Goal: Task Accomplishment & Management: Manage account settings

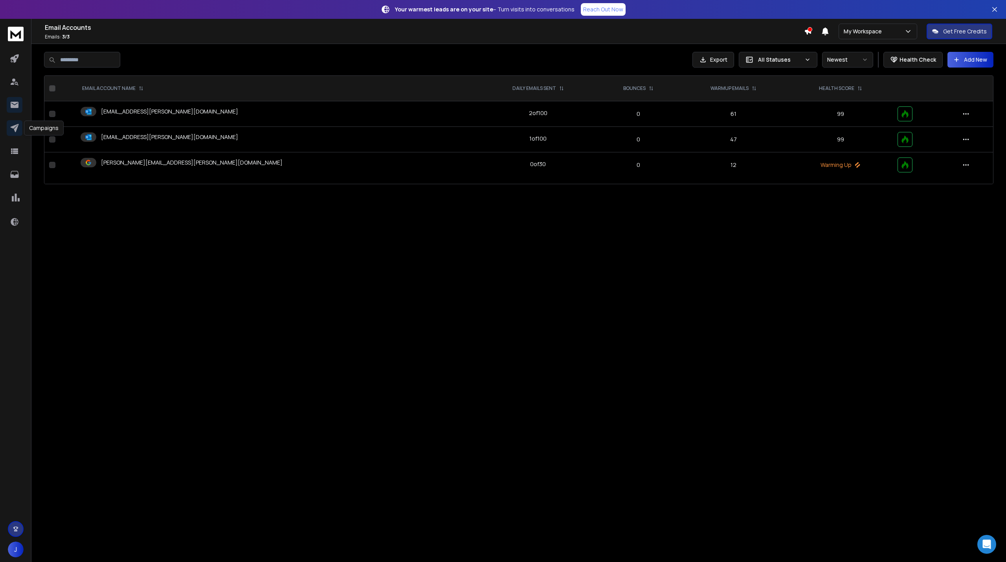
click at [12, 127] on icon at bounding box center [14, 128] width 8 height 8
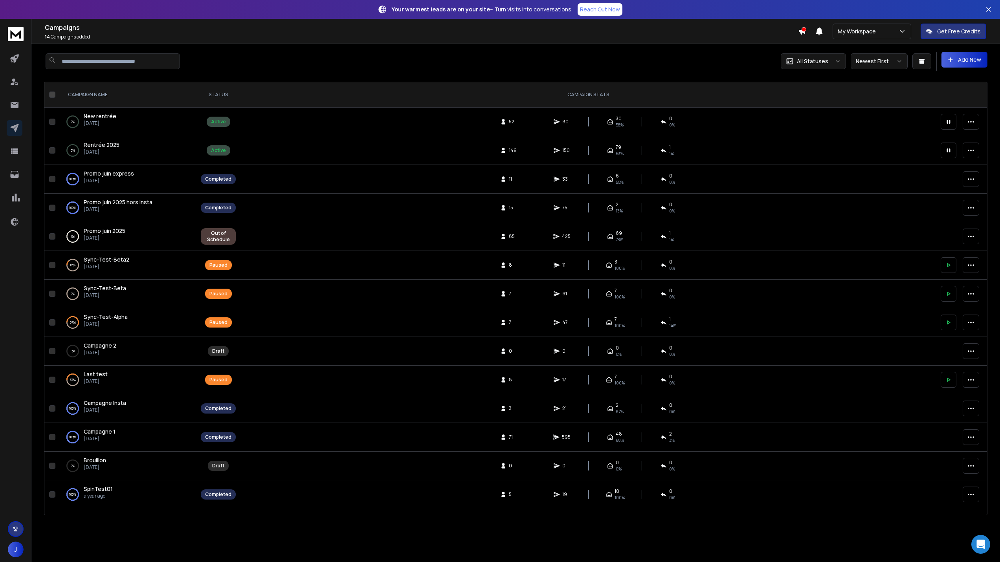
click at [103, 118] on span "New rentrée" at bounding box center [100, 115] width 33 height 7
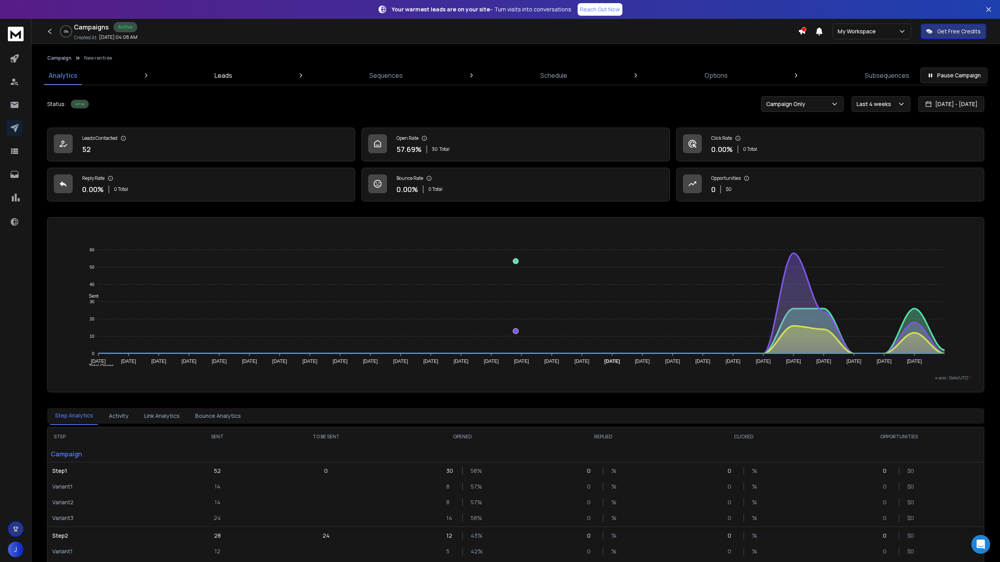
click at [223, 81] on link "Leads" at bounding box center [223, 75] width 27 height 19
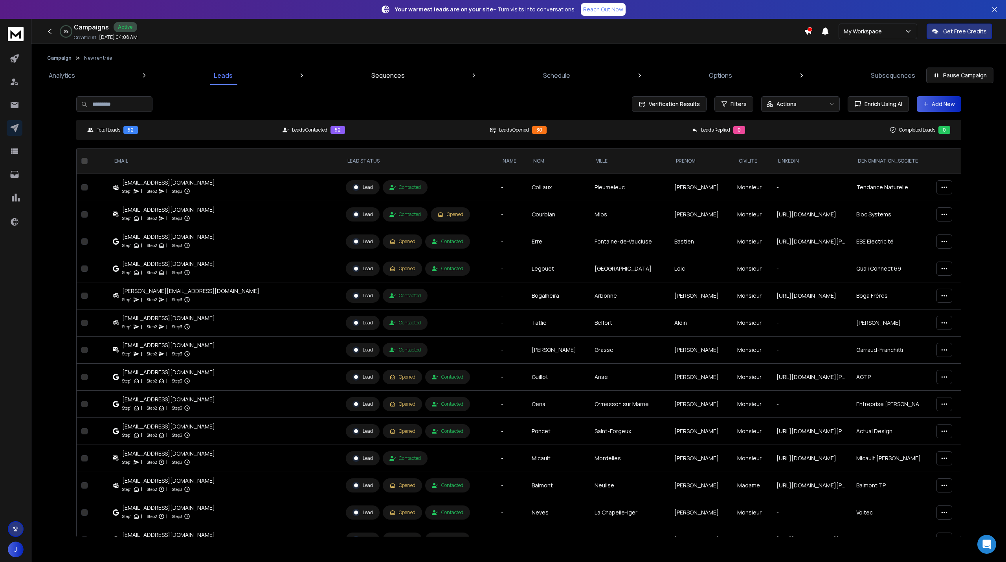
click at [388, 73] on p "Sequences" at bounding box center [387, 75] width 33 height 9
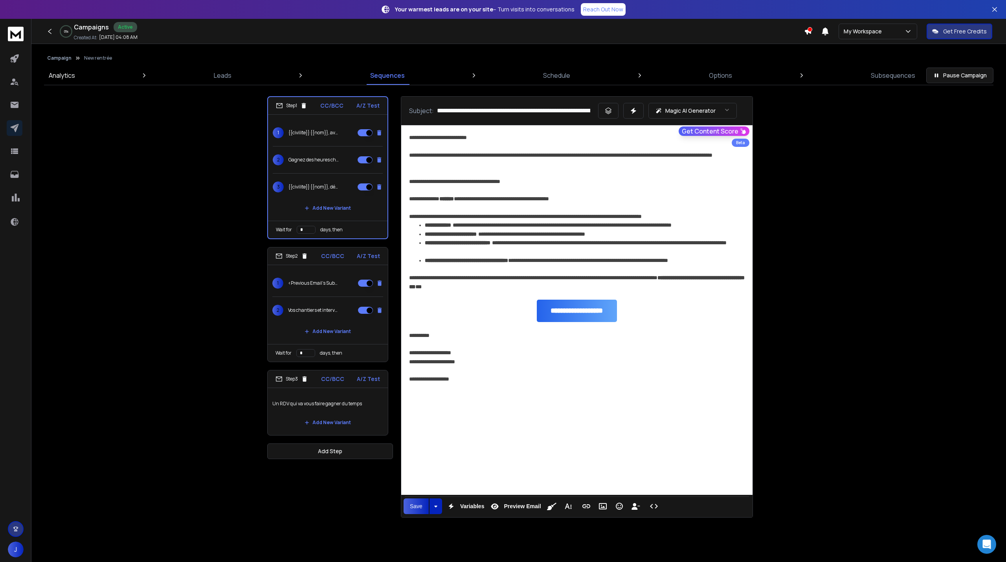
click at [65, 79] on p "Analytics" at bounding box center [62, 75] width 26 height 9
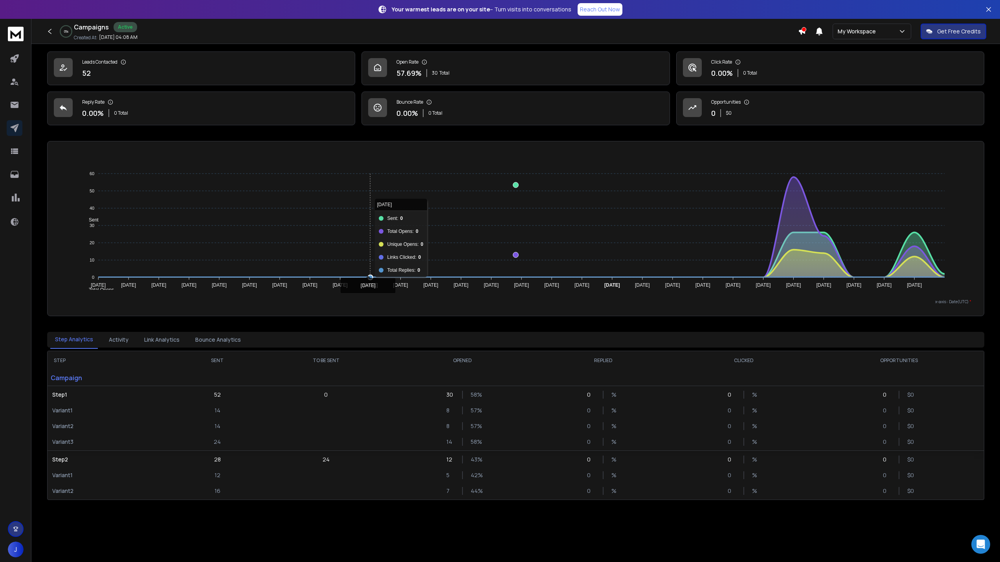
scroll to position [79, 0]
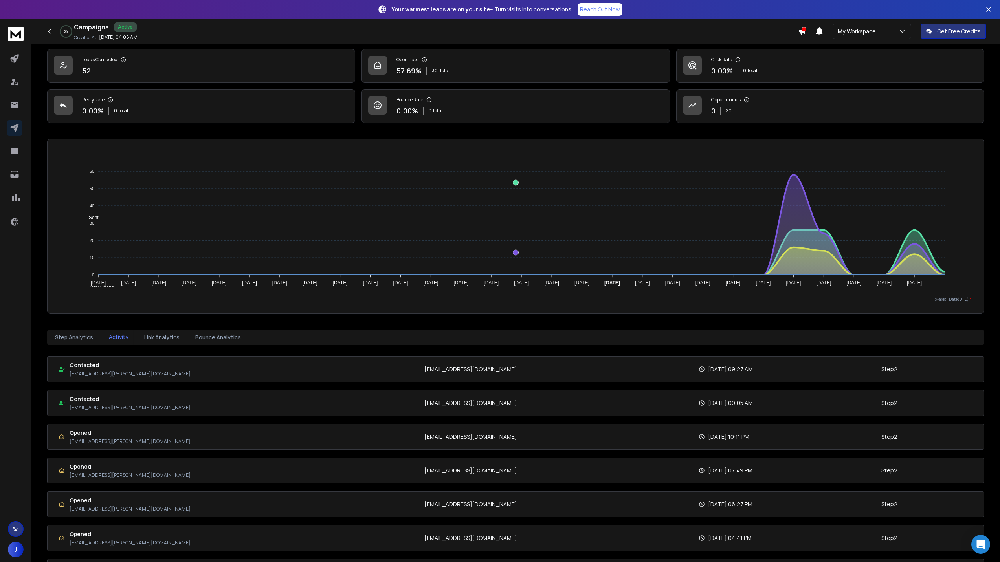
click at [115, 338] on button "Activity" at bounding box center [118, 338] width 29 height 18
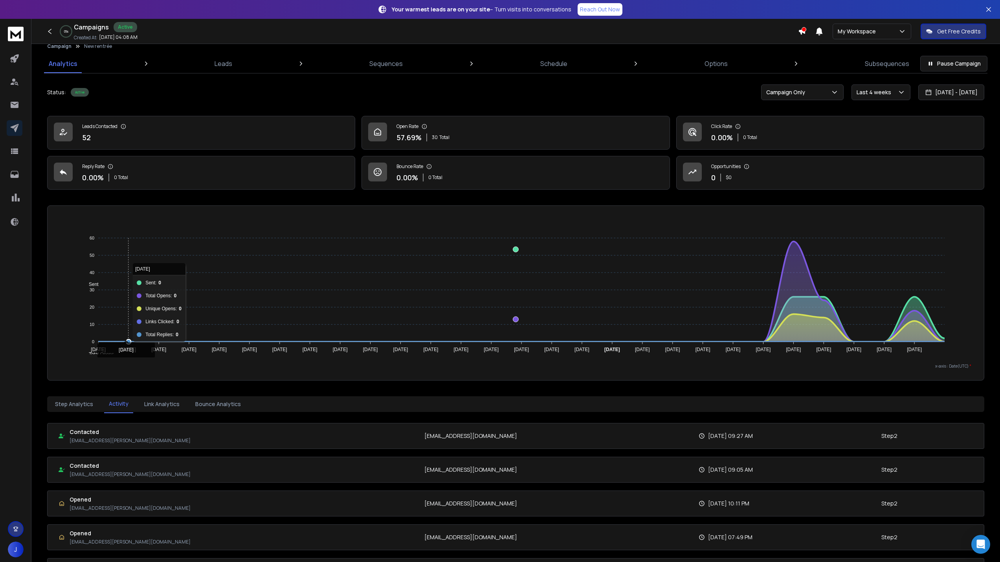
scroll to position [0, 0]
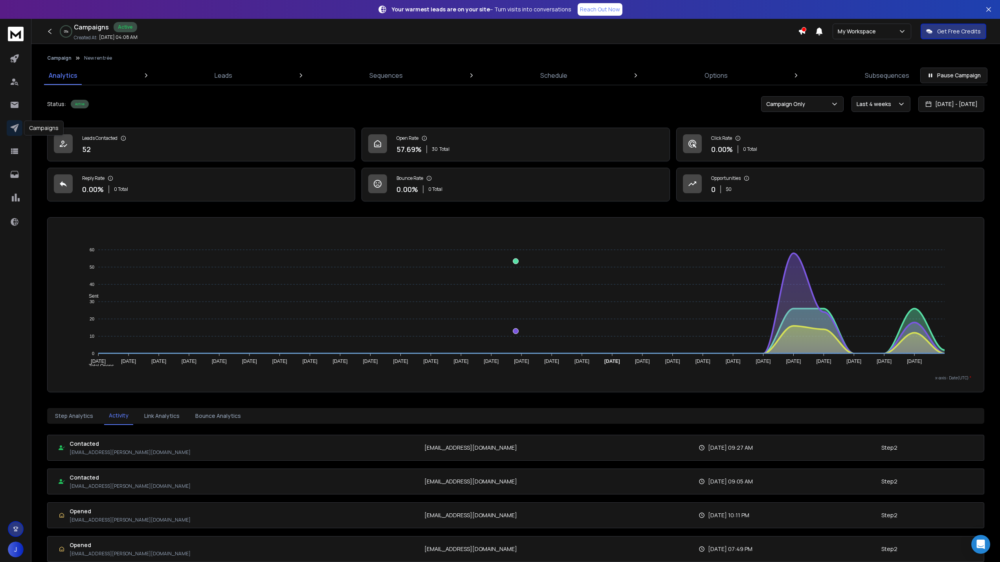
click at [13, 127] on icon at bounding box center [14, 128] width 8 height 8
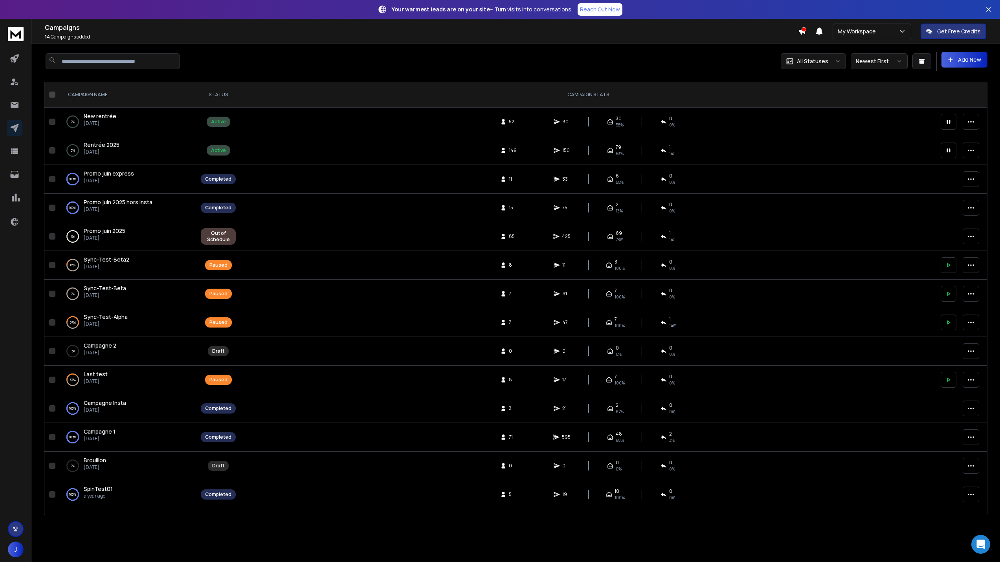
click at [110, 145] on span "Rentrée 2025" at bounding box center [102, 144] width 36 height 7
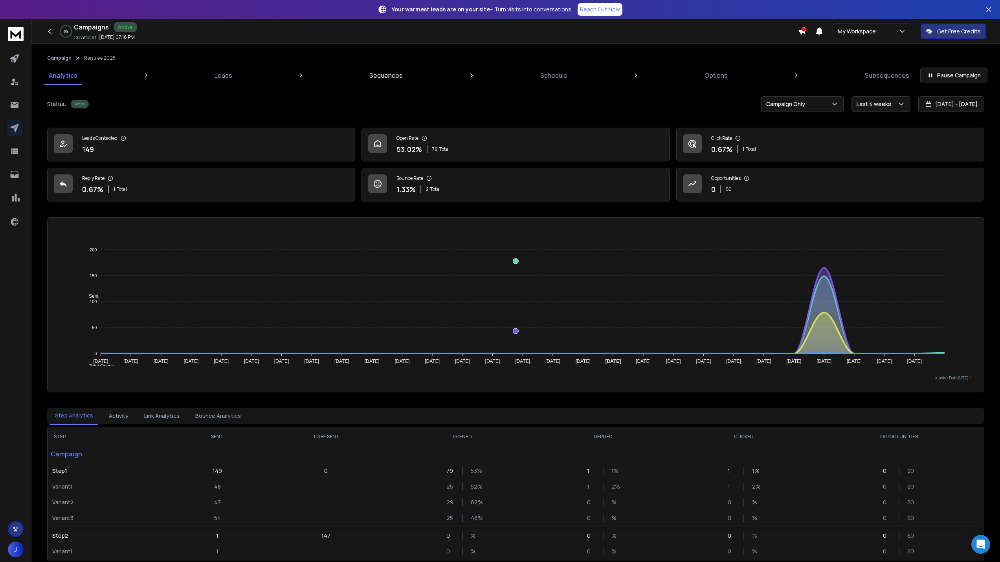
click at [376, 76] on p "Sequences" at bounding box center [385, 75] width 33 height 9
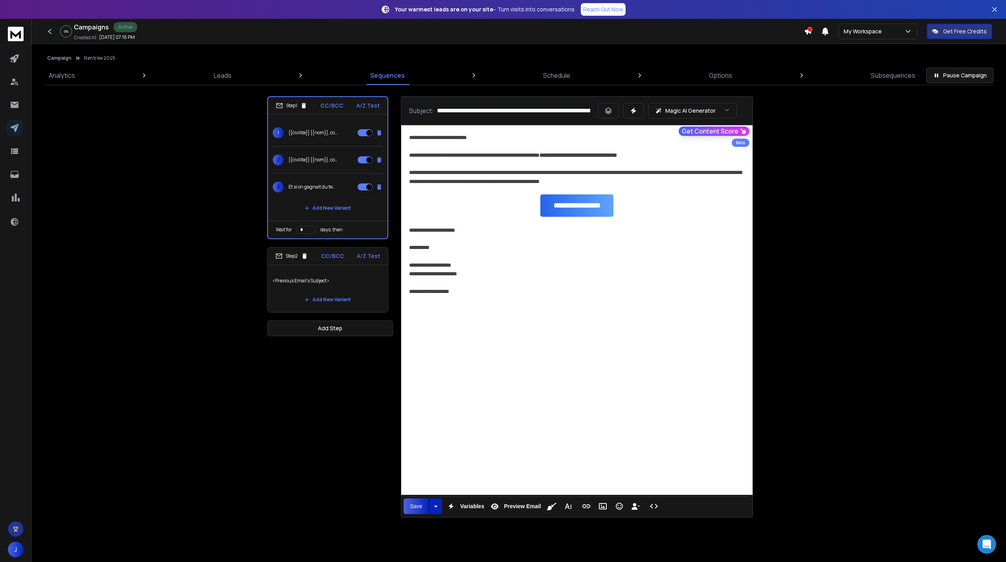
click at [310, 186] on p "Et si on gagnait du temps ensemble sur vos chantiers?" at bounding box center [313, 187] width 50 height 6
type input "**********"
click at [145, 198] on div "**********" at bounding box center [518, 307] width 949 height 428
click at [305, 281] on p "<Previous Email's Subject>" at bounding box center [327, 281] width 111 height 22
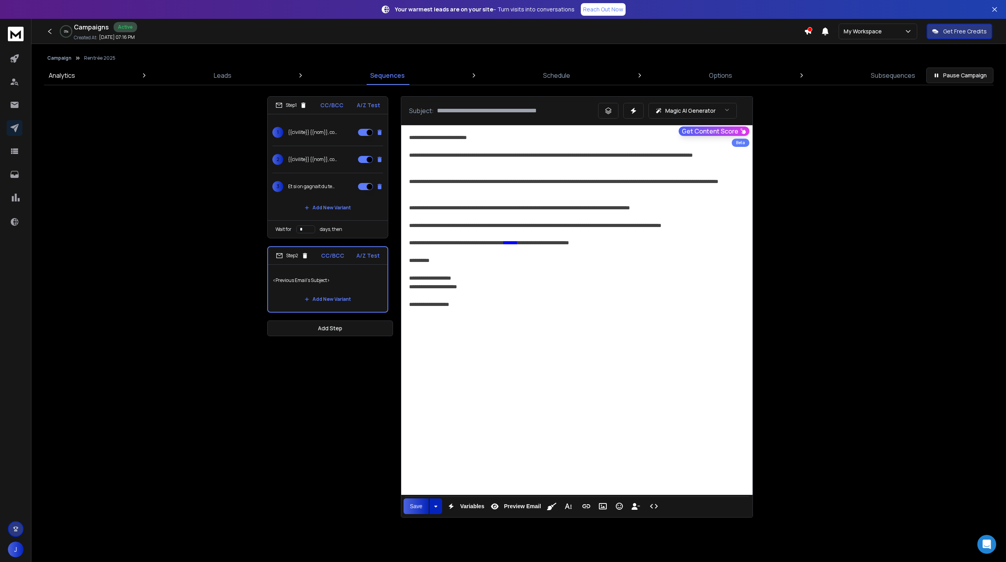
click at [58, 77] on p "Analytics" at bounding box center [62, 75] width 26 height 9
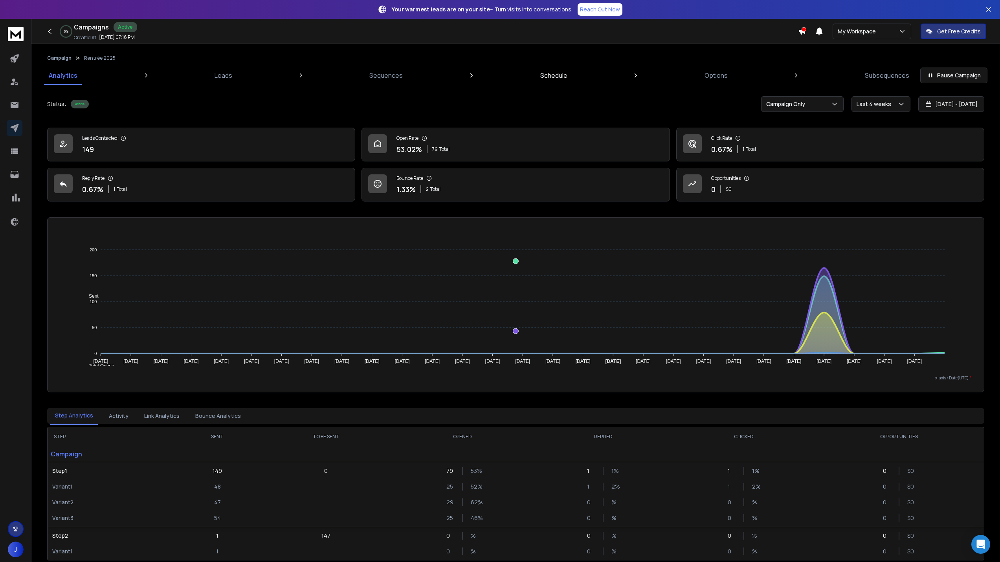
click at [565, 75] on p "Schedule" at bounding box center [553, 75] width 27 height 9
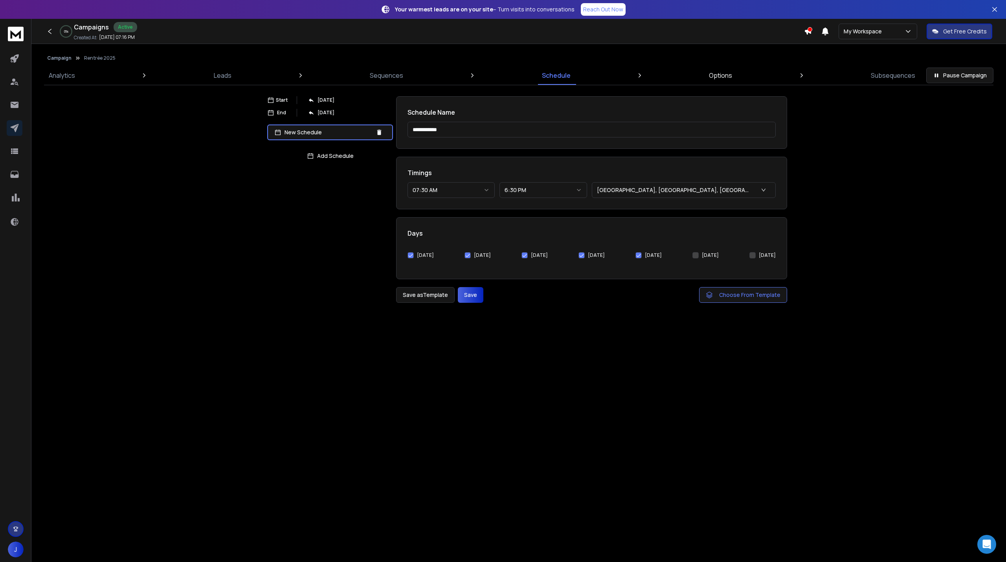
click at [718, 73] on p "Options" at bounding box center [720, 75] width 23 height 9
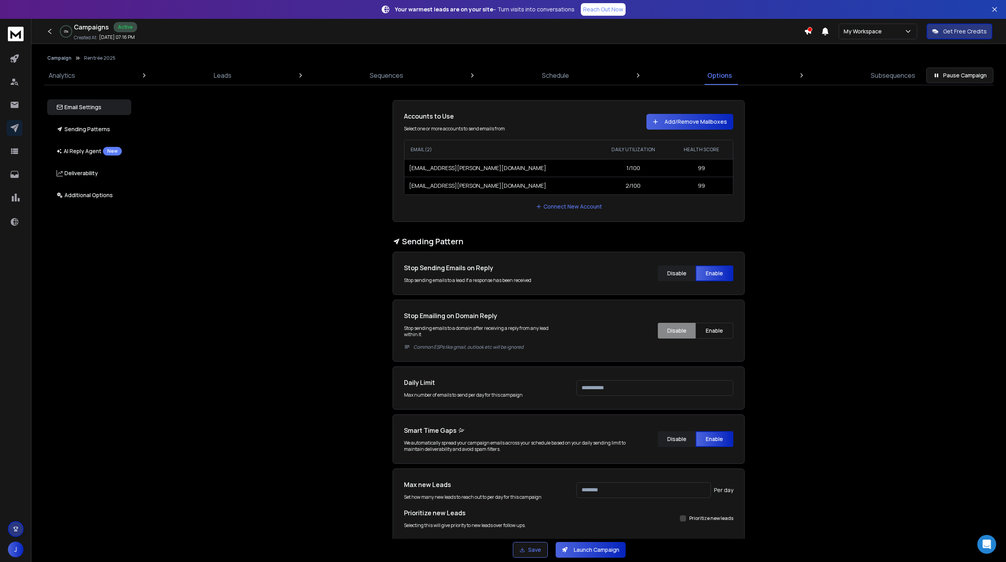
scroll to position [39, 0]
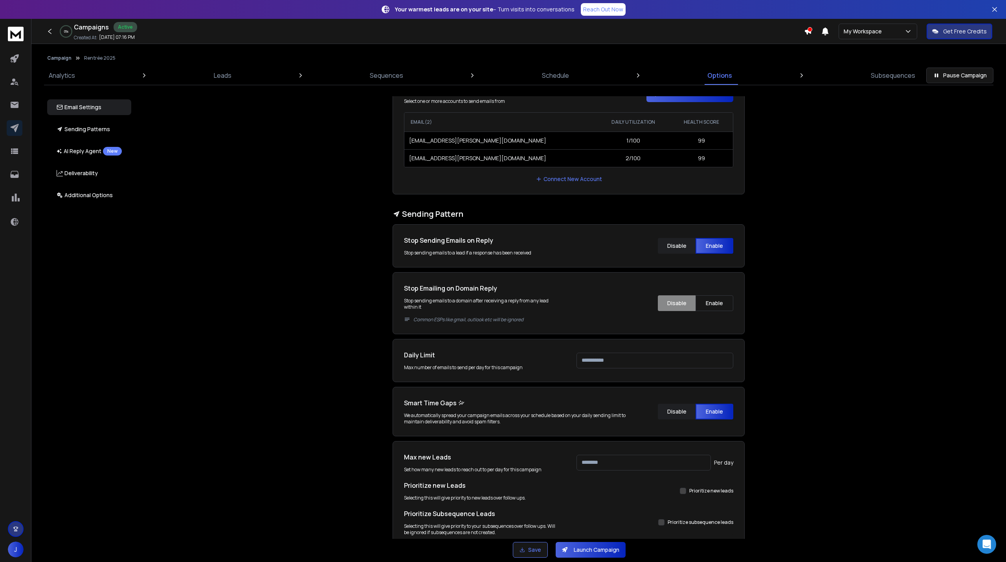
drag, startPoint x: 599, startPoint y: 362, endPoint x: 541, endPoint y: 365, distance: 58.6
click at [541, 365] on div "Daily Limit Max number of emails to send per day for this campaign ***" at bounding box center [568, 361] width 329 height 20
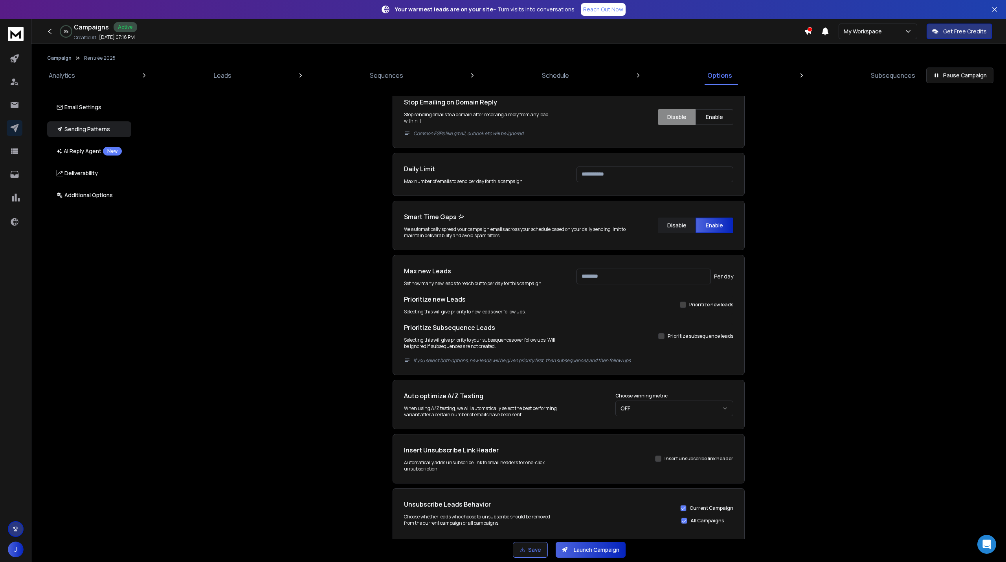
scroll to position [236, 0]
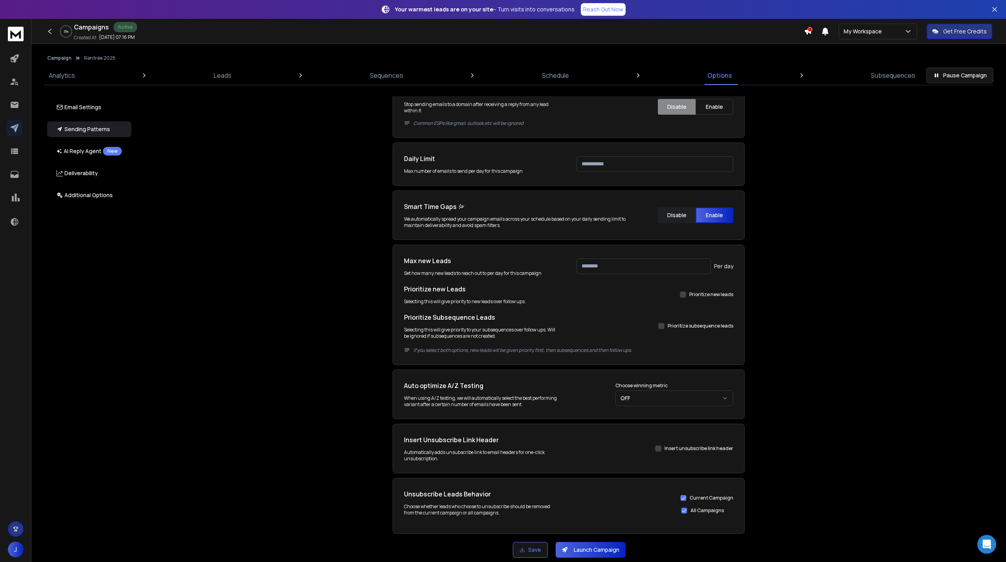
type input "**"
click at [604, 550] on button "Launch Campaign" at bounding box center [591, 550] width 70 height 16
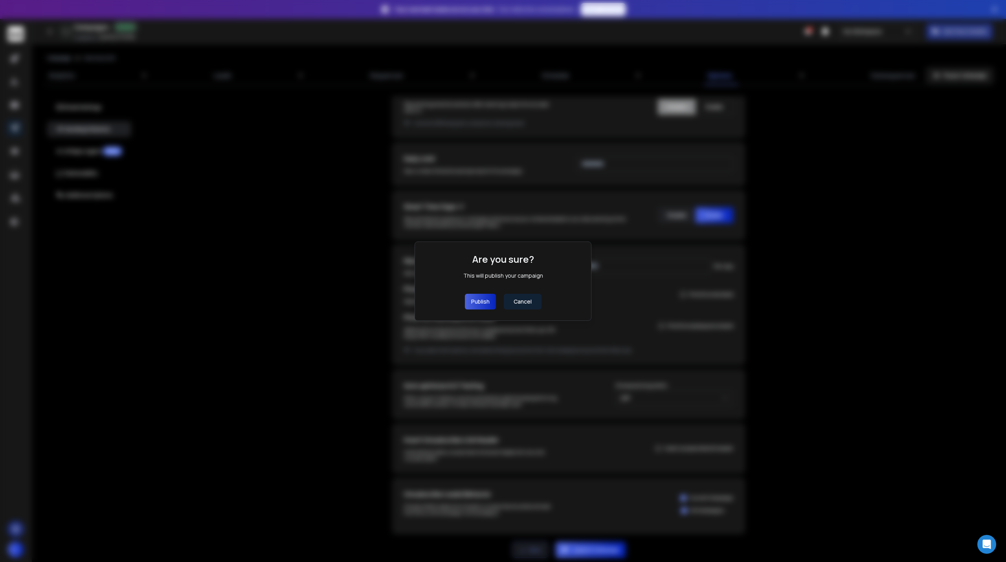
click at [531, 305] on button "Cancel" at bounding box center [523, 302] width 38 height 16
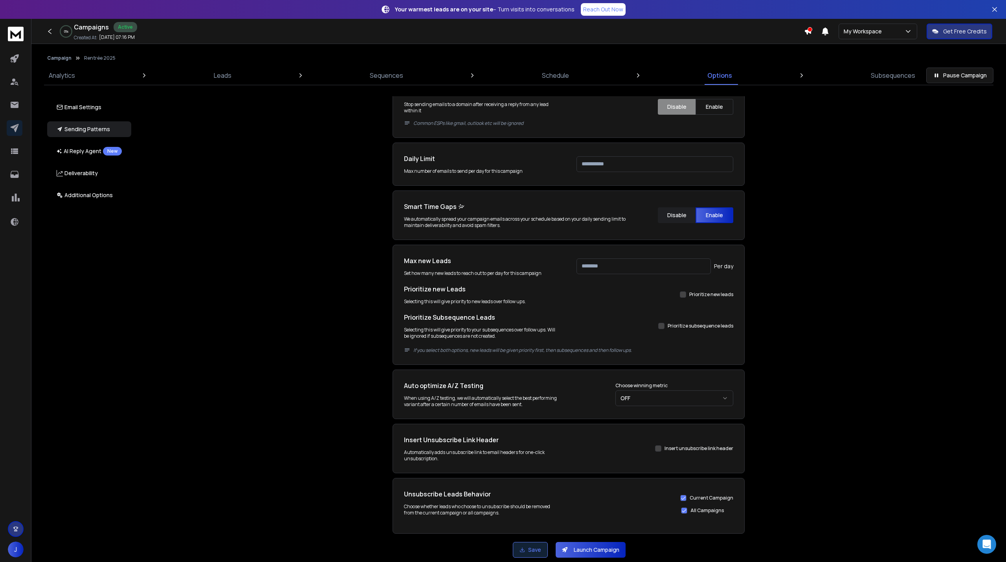
click at [531, 554] on button "Save" at bounding box center [530, 550] width 35 height 16
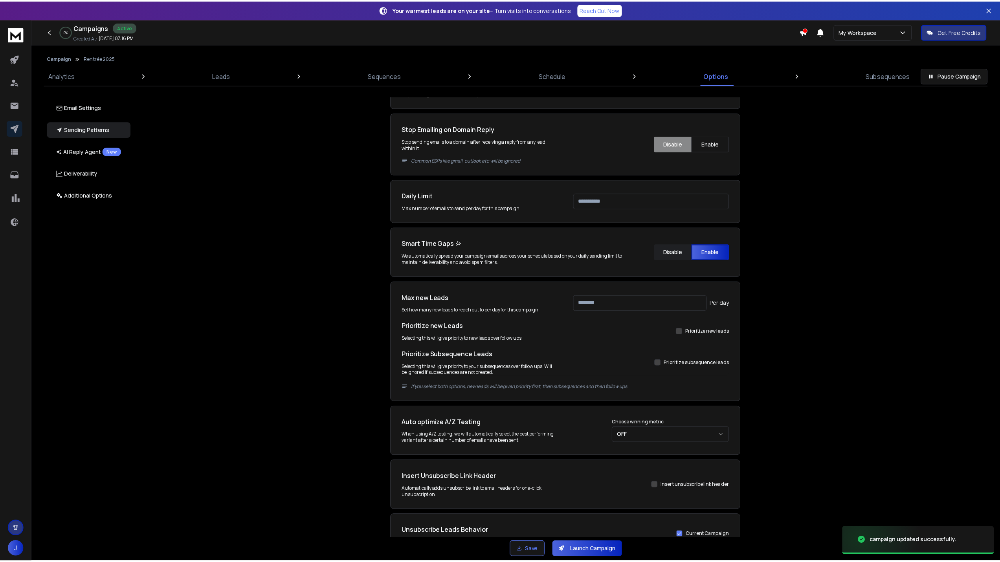
scroll to position [0, 0]
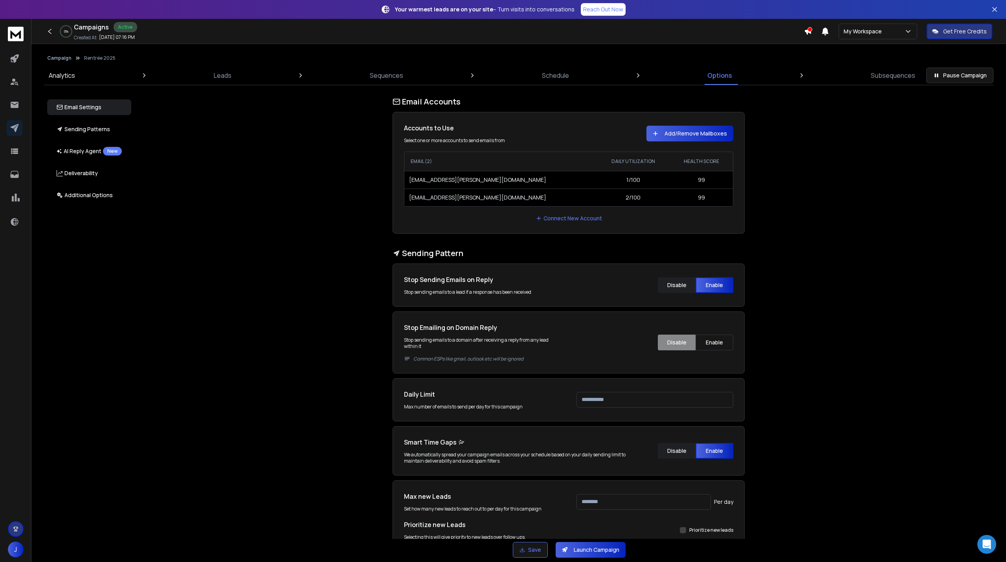
click at [75, 76] on p "Analytics" at bounding box center [62, 75] width 26 height 9
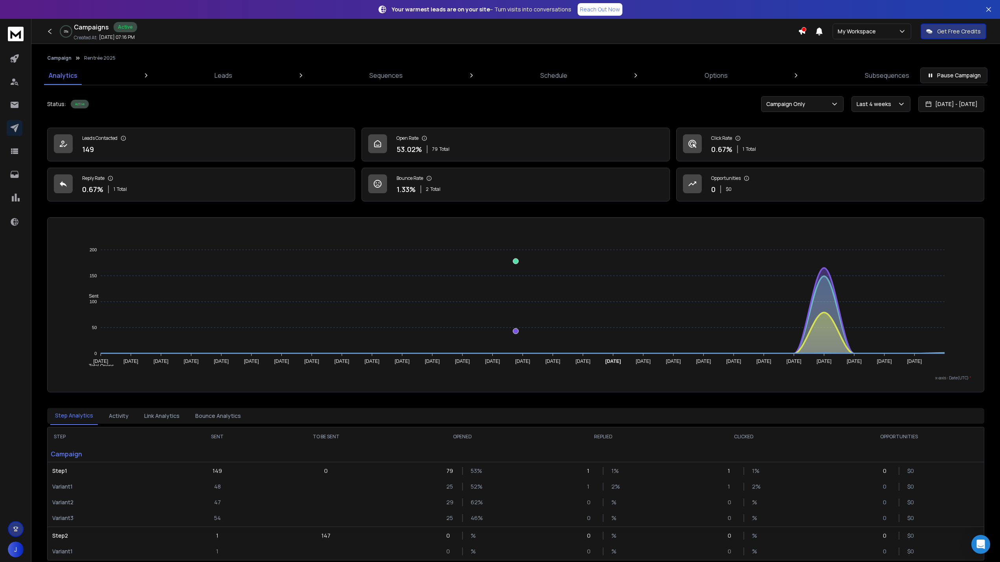
click at [237, 78] on div "Analytics Leads Sequences Schedule Options Subsequences" at bounding box center [479, 75] width 870 height 19
click at [220, 73] on p "Leads" at bounding box center [224, 75] width 18 height 9
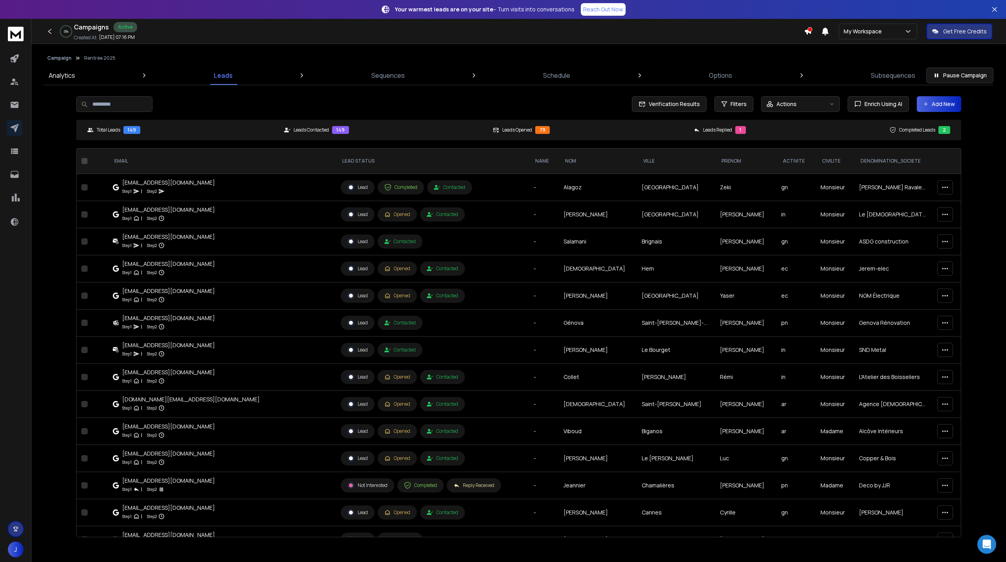
click at [59, 78] on p "Analytics" at bounding box center [62, 75] width 26 height 9
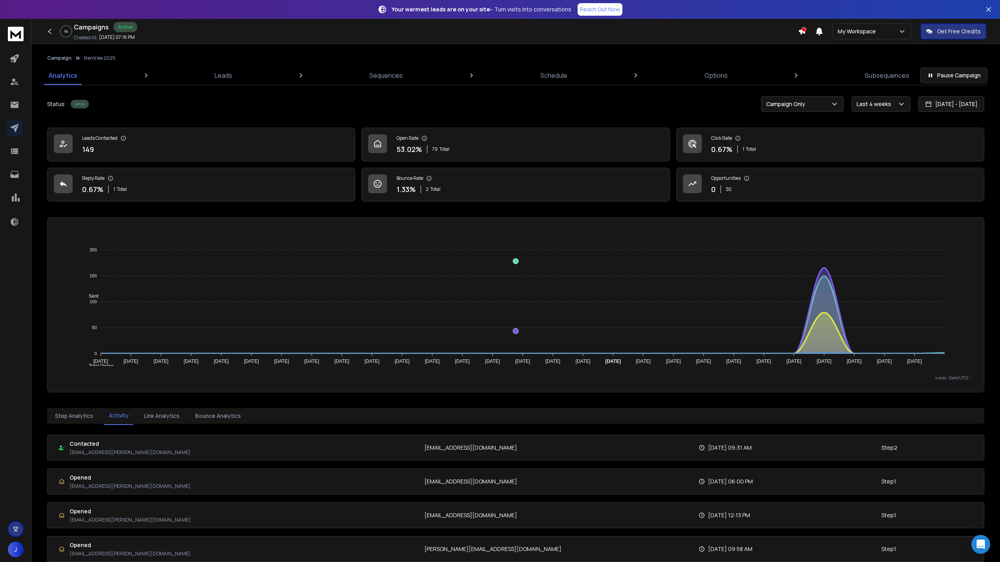
click at [120, 415] on button "Activity" at bounding box center [118, 416] width 29 height 18
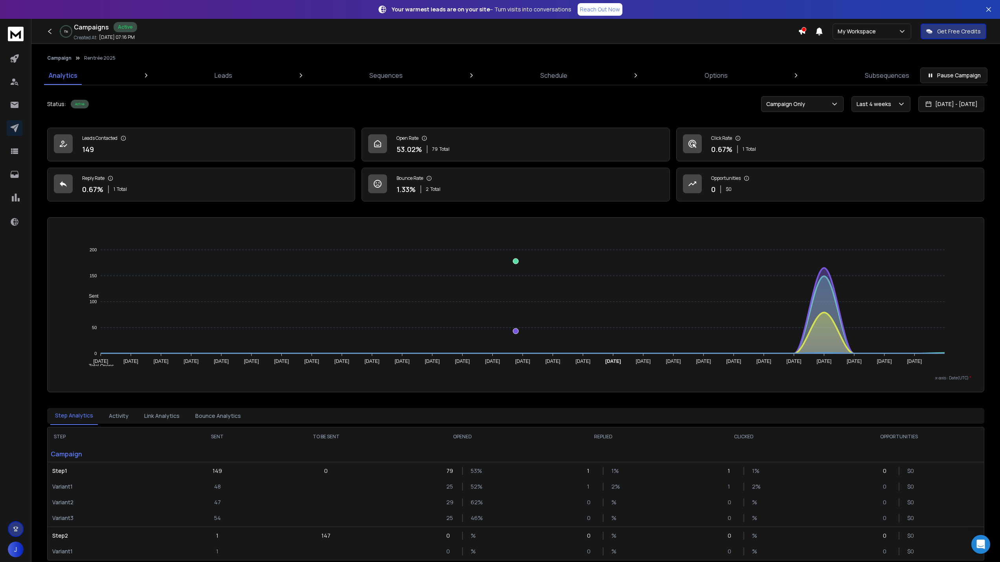
click at [74, 411] on button "Step Analytics" at bounding box center [74, 416] width 48 height 18
